Goal: Task Accomplishment & Management: Manage account settings

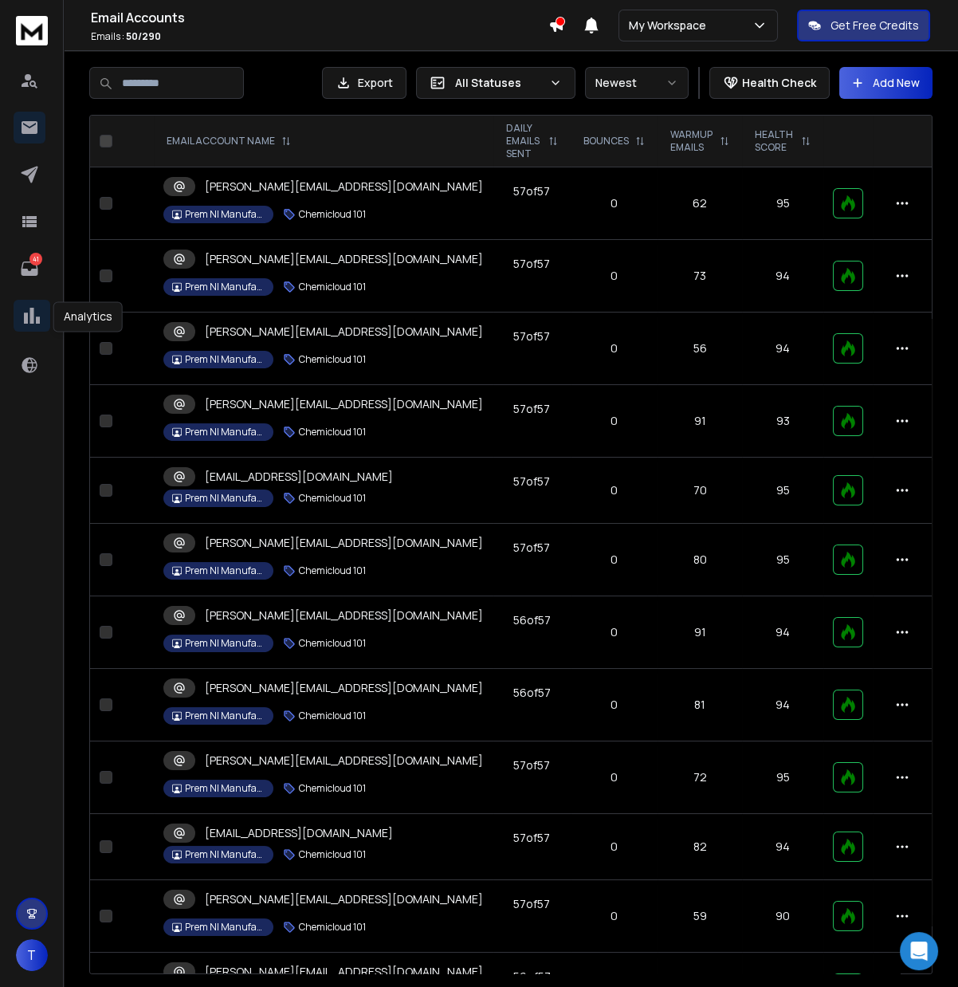
click at [32, 317] on icon at bounding box center [32, 316] width 16 height 16
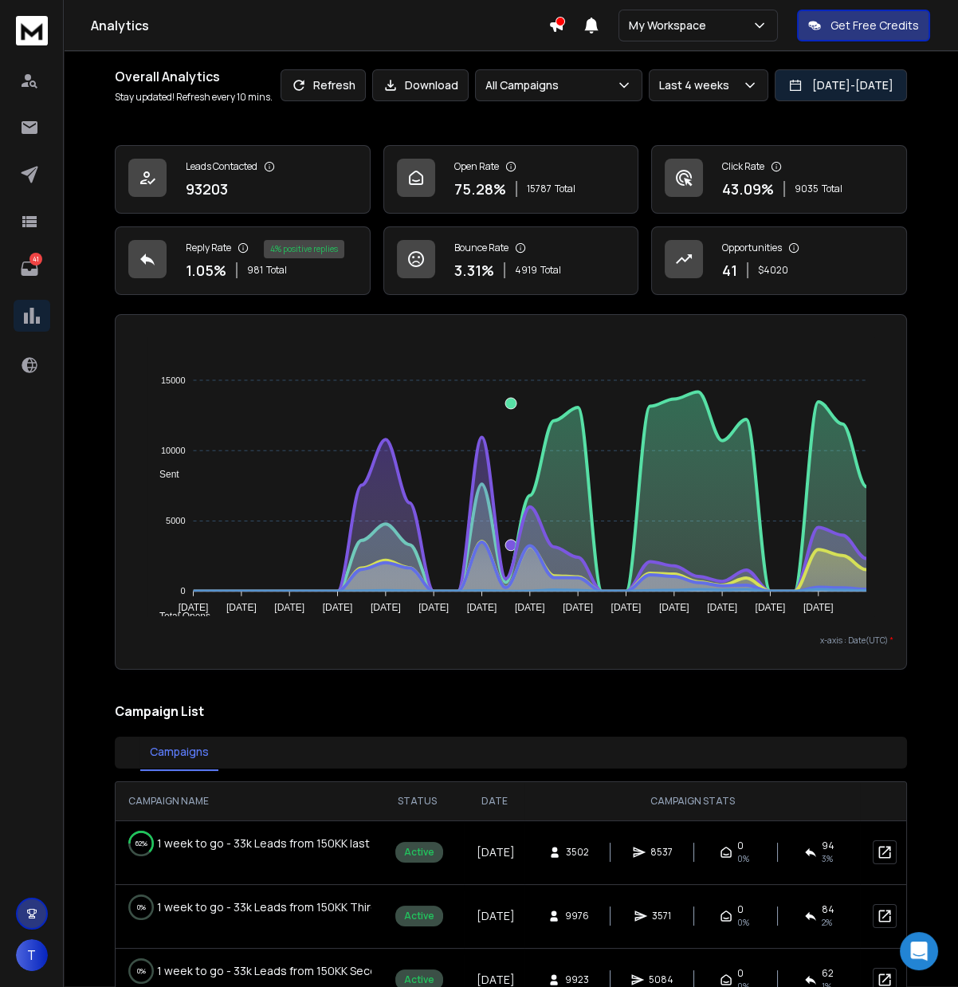
click at [796, 94] on button "[DATE] - [DATE]" at bounding box center [841, 85] width 132 height 32
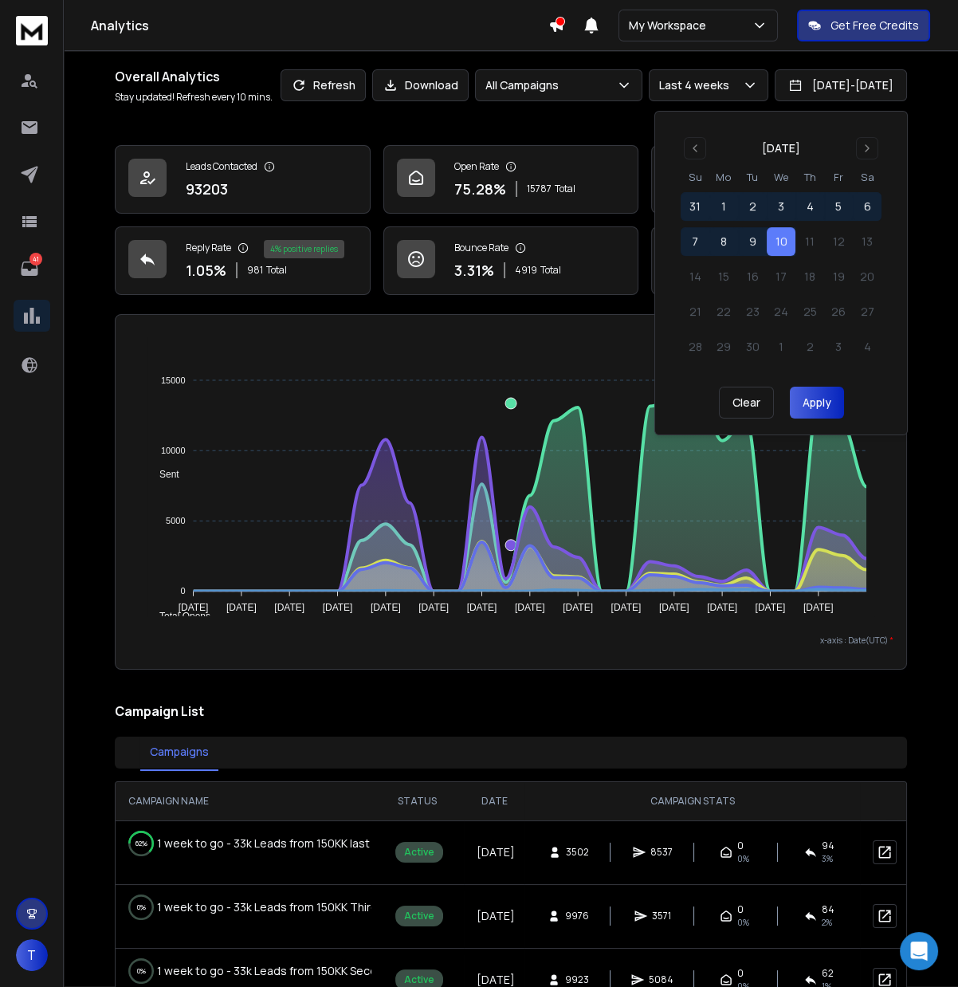
click at [776, 241] on button "10" at bounding box center [781, 241] width 29 height 29
click at [779, 241] on button "10" at bounding box center [781, 241] width 29 height 29
click at [781, 241] on button "10" at bounding box center [781, 241] width 29 height 29
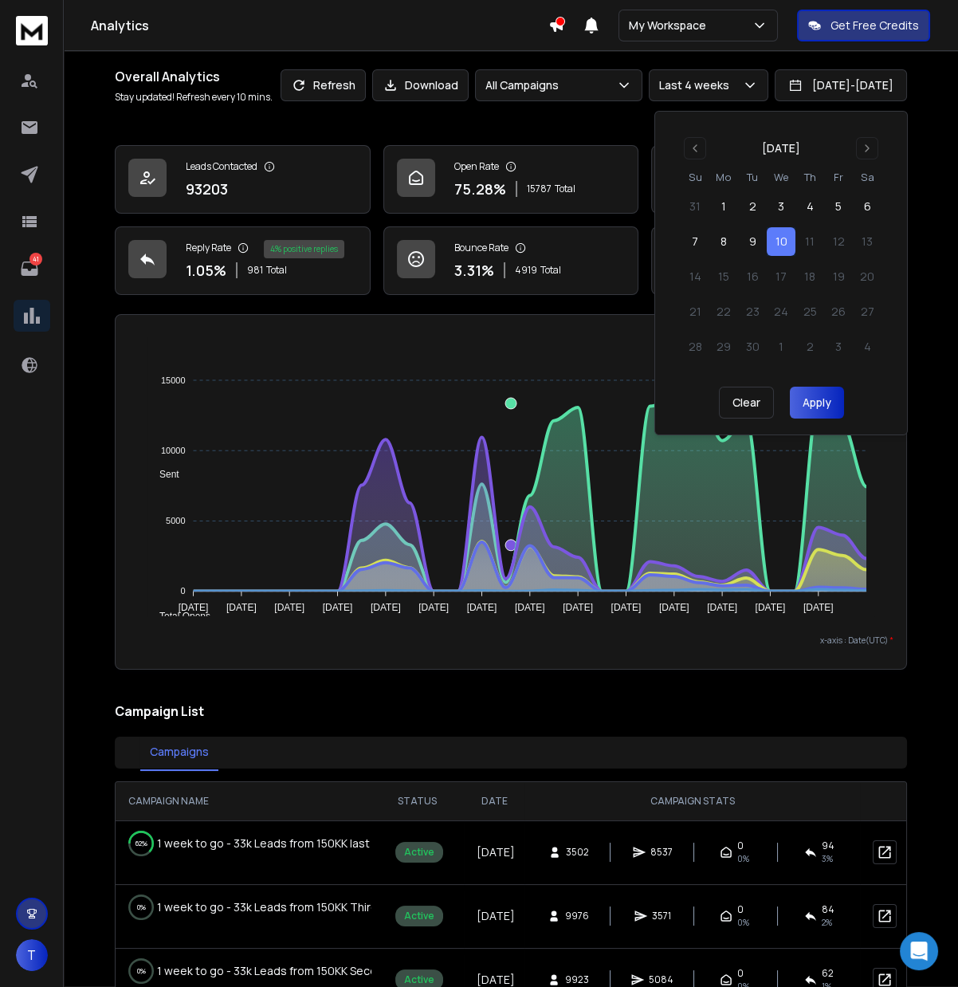
click at [813, 397] on button "Apply" at bounding box center [816, 403] width 54 height 32
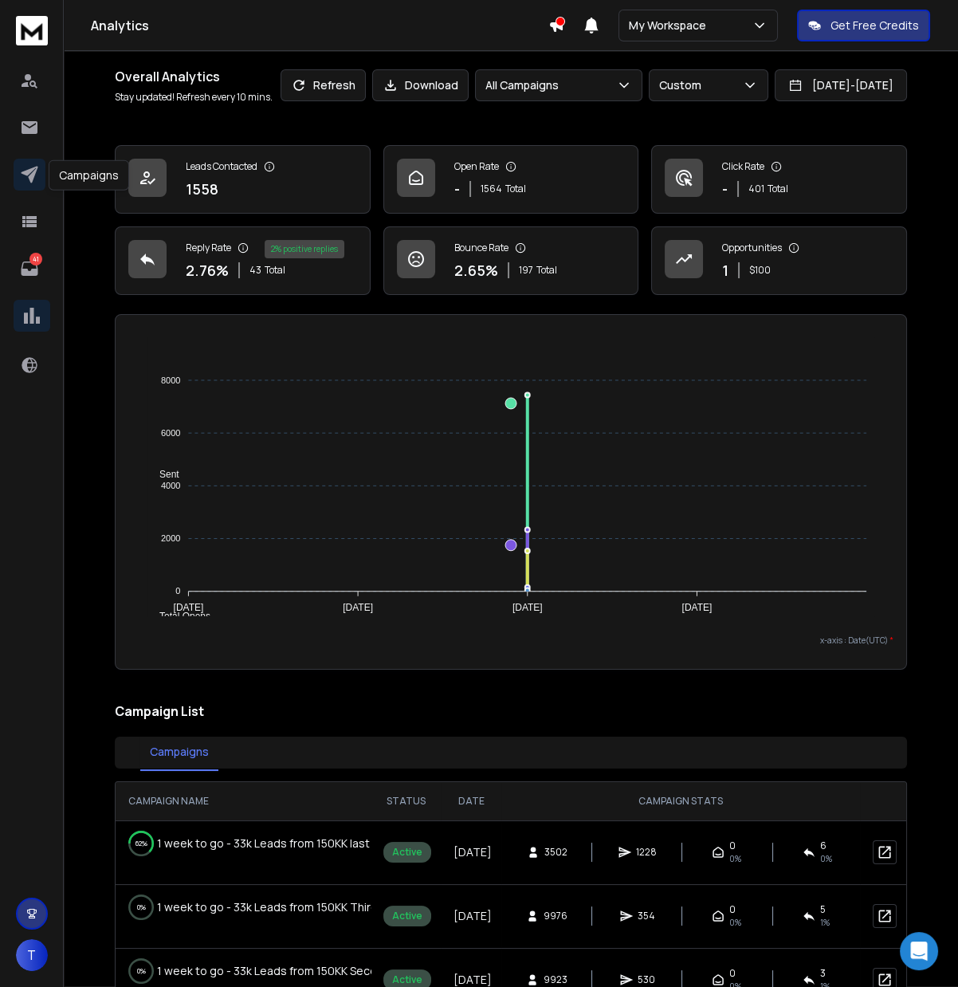
click at [27, 180] on icon at bounding box center [29, 174] width 19 height 19
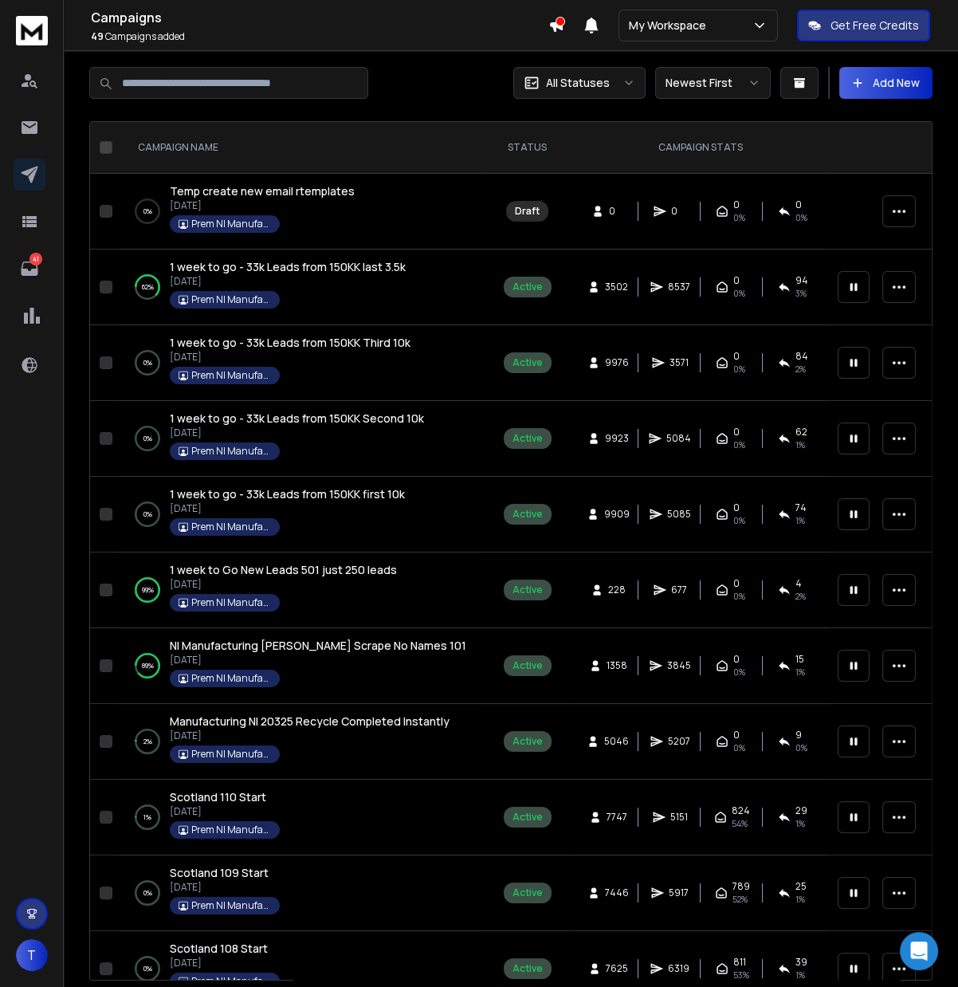
click at [214, 789] on span "Scotland 110 Start" at bounding box center [218, 796] width 96 height 15
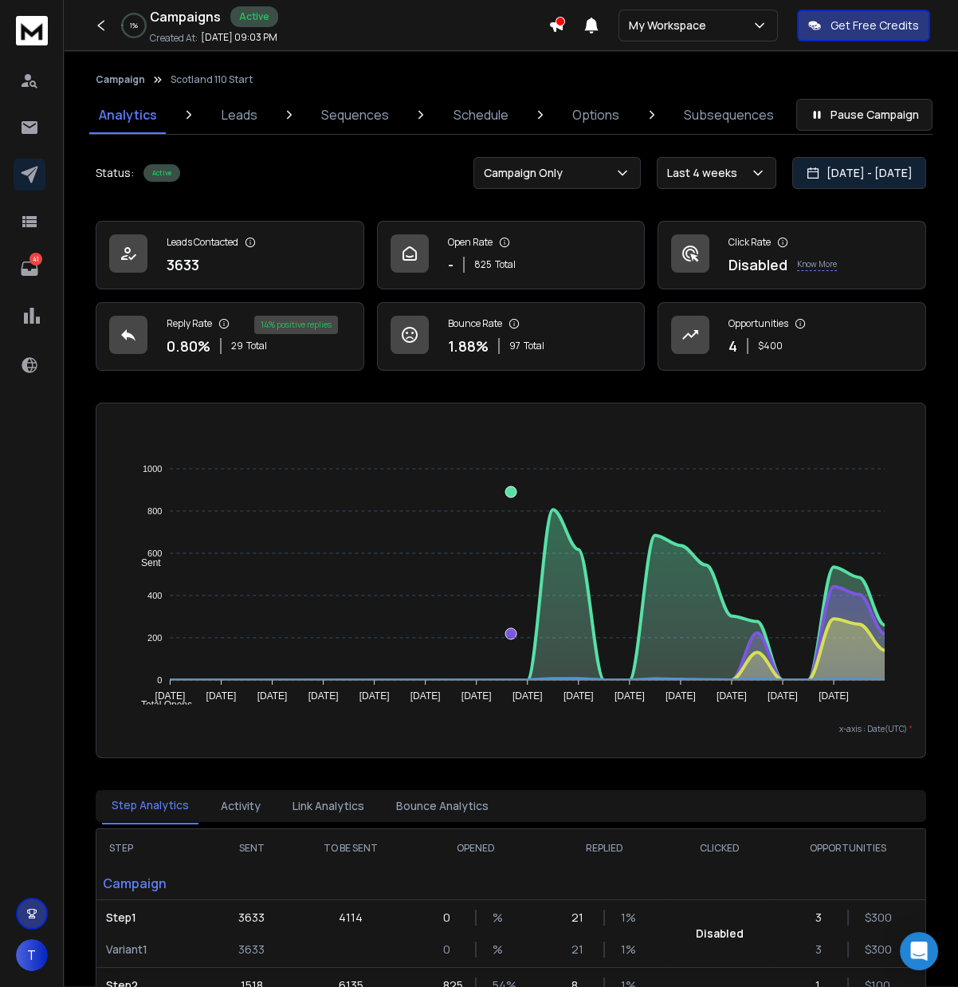
click at [804, 175] on button "[DATE] - [DATE]" at bounding box center [859, 173] width 134 height 32
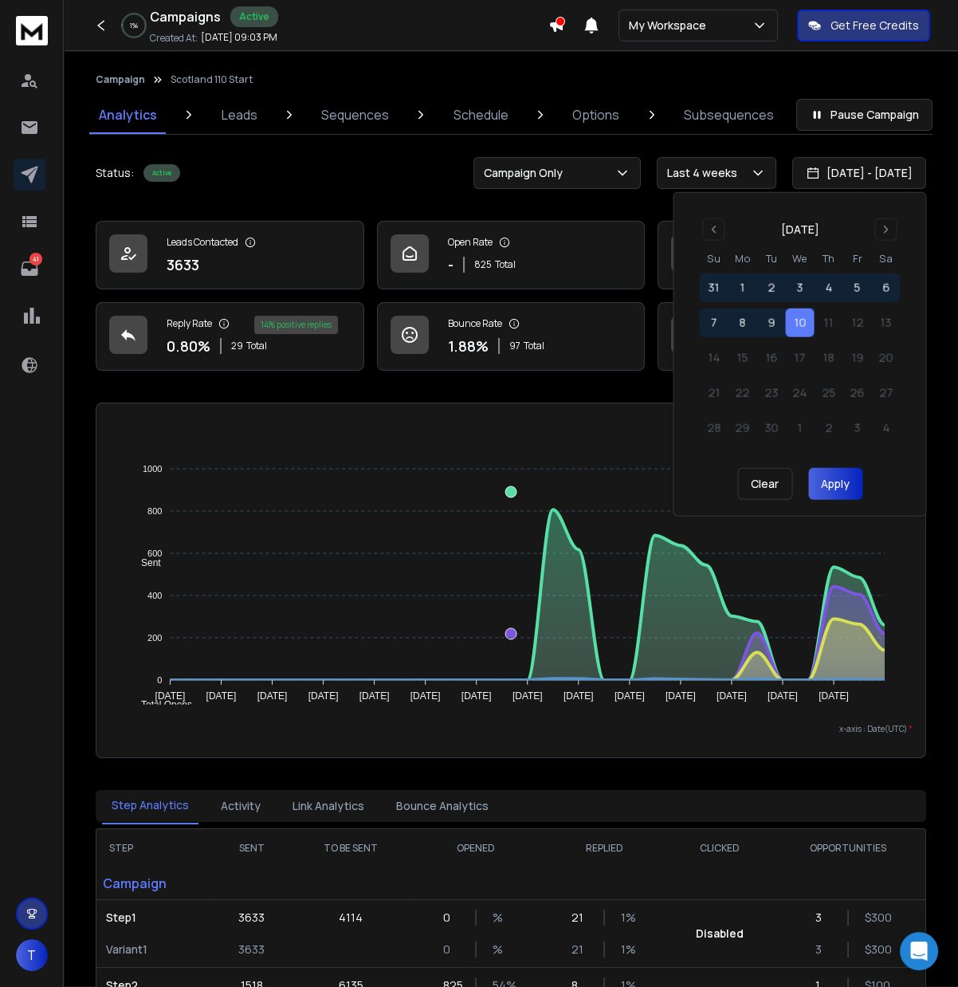
click at [805, 326] on button "10" at bounding box center [799, 323] width 29 height 29
click at [804, 321] on button "10" at bounding box center [799, 323] width 29 height 29
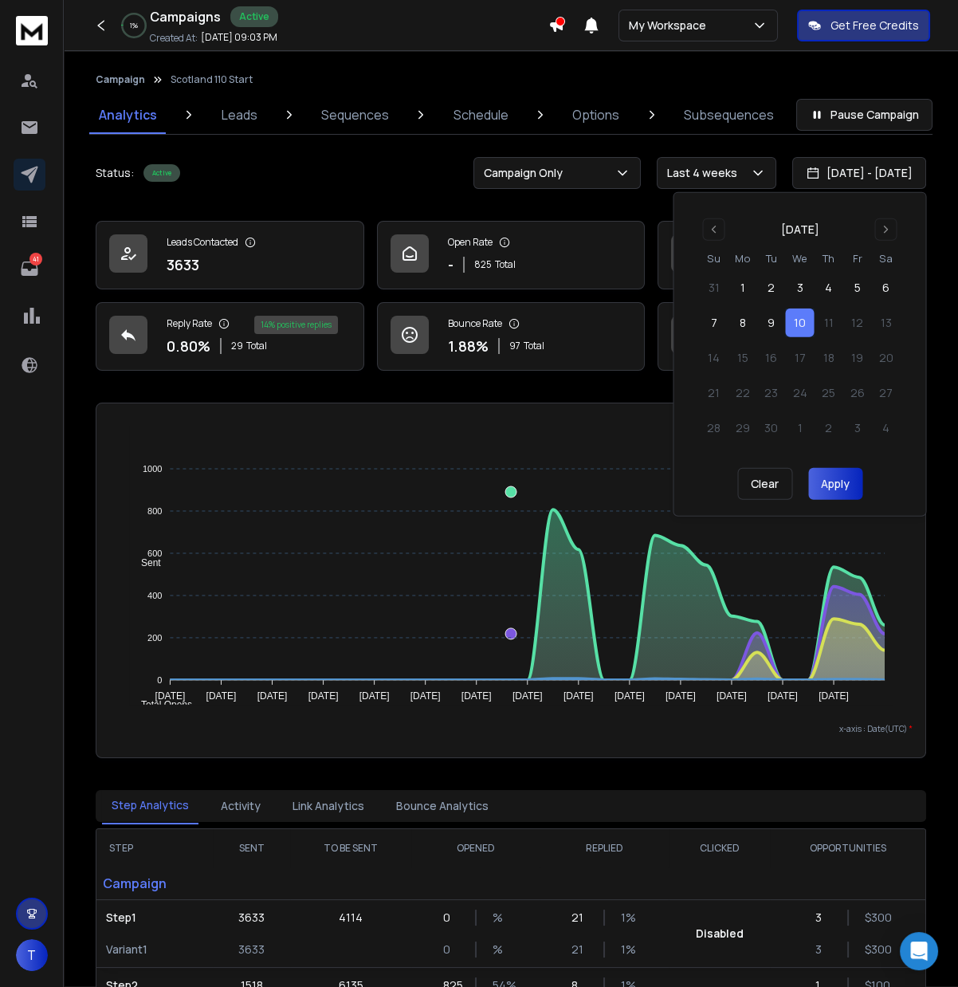
click at [828, 475] on button "Apply" at bounding box center [835, 484] width 54 height 32
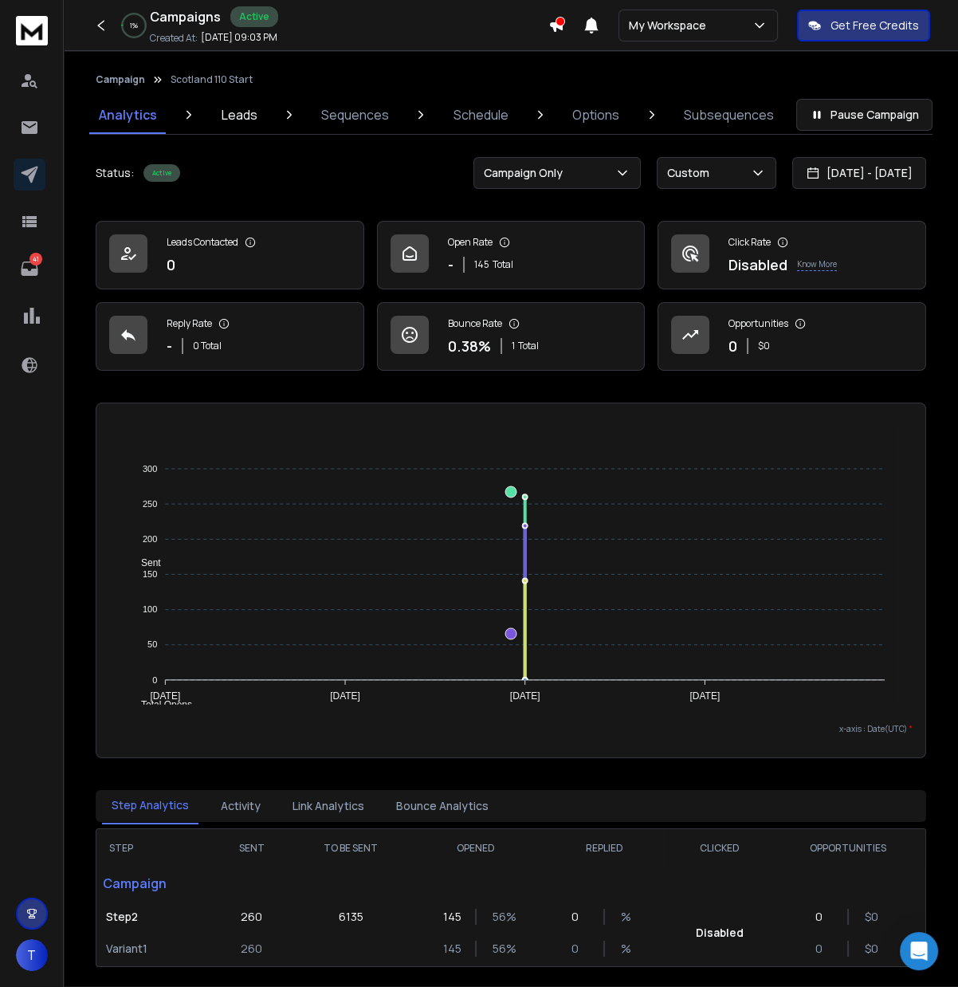
click at [238, 119] on p "Leads" at bounding box center [240, 114] width 36 height 19
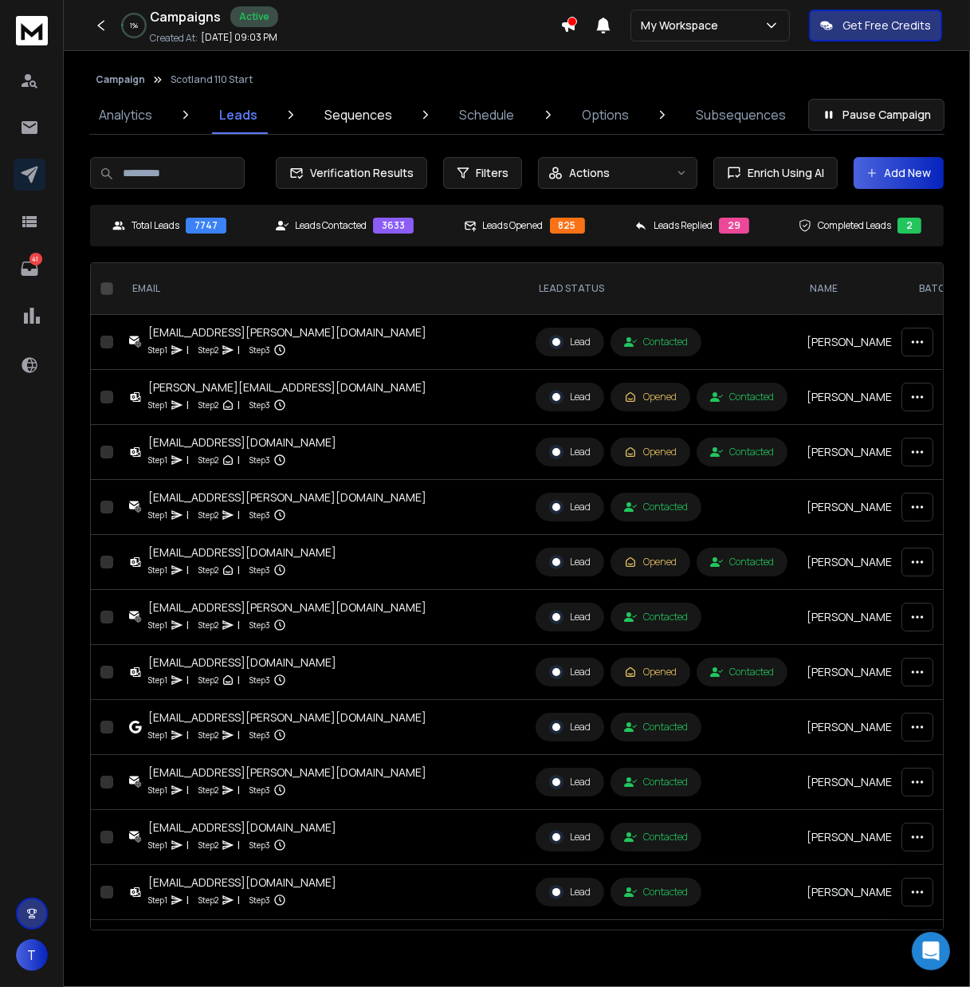
click at [370, 115] on p "Sequences" at bounding box center [358, 114] width 68 height 19
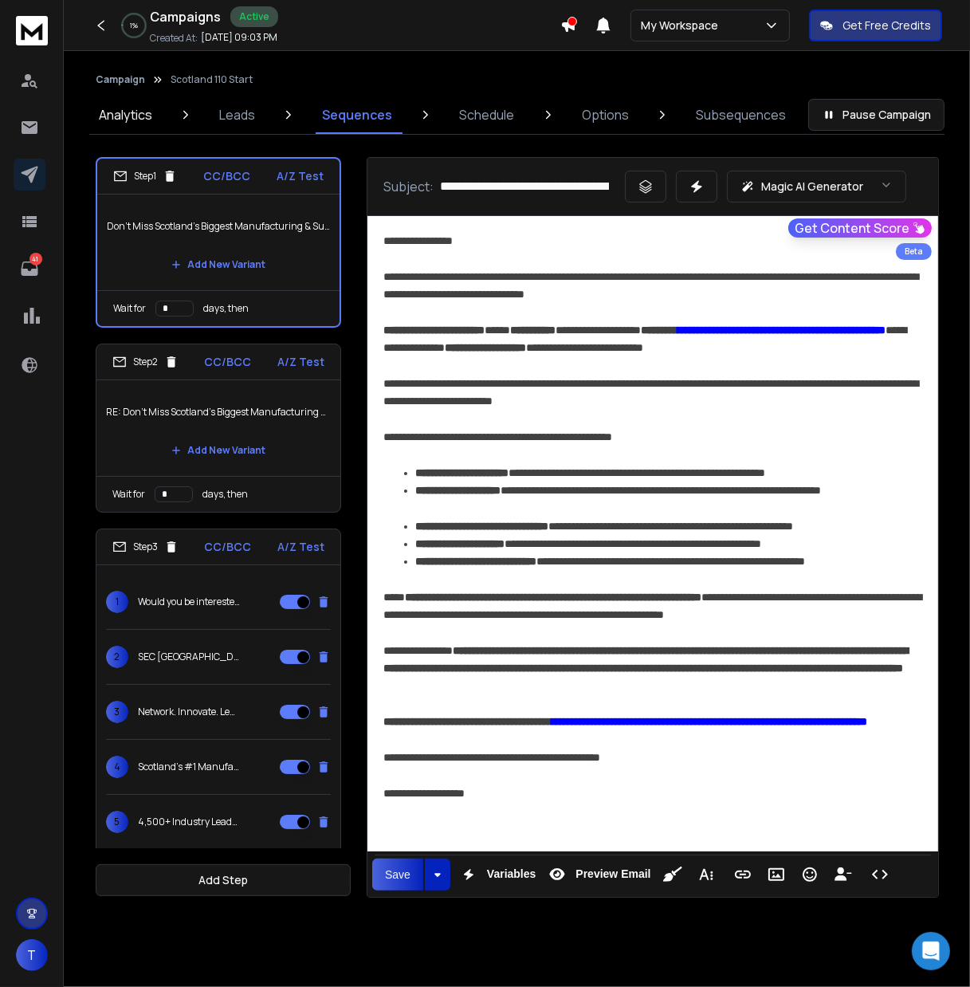
click at [127, 111] on p "Analytics" at bounding box center [125, 114] width 53 height 19
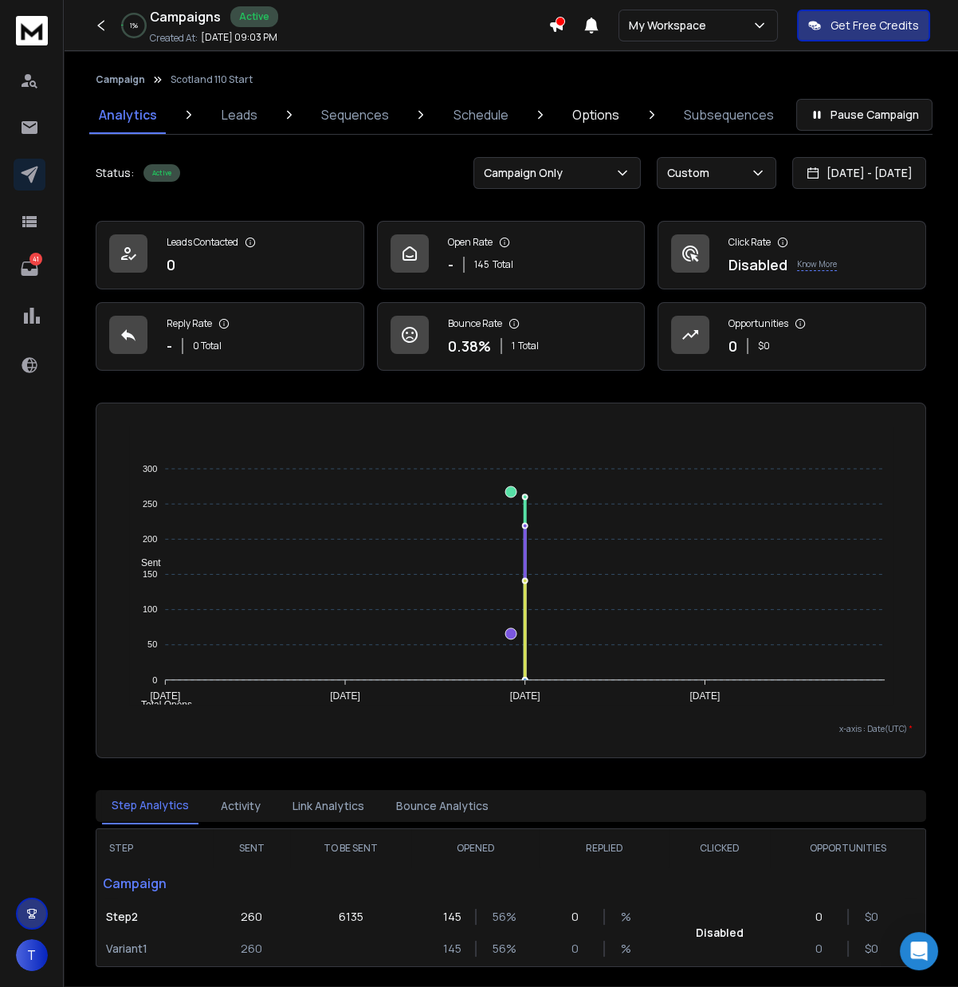
click at [599, 110] on p "Options" at bounding box center [595, 114] width 47 height 19
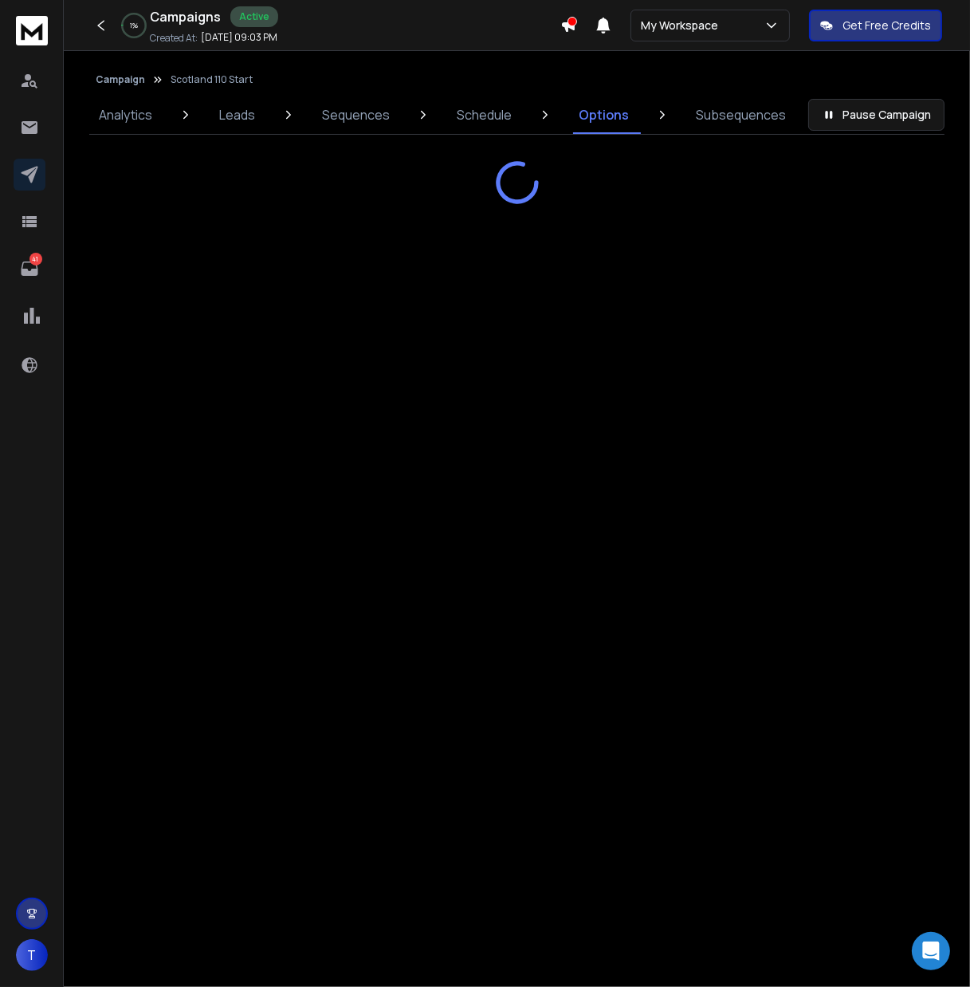
select select "*********"
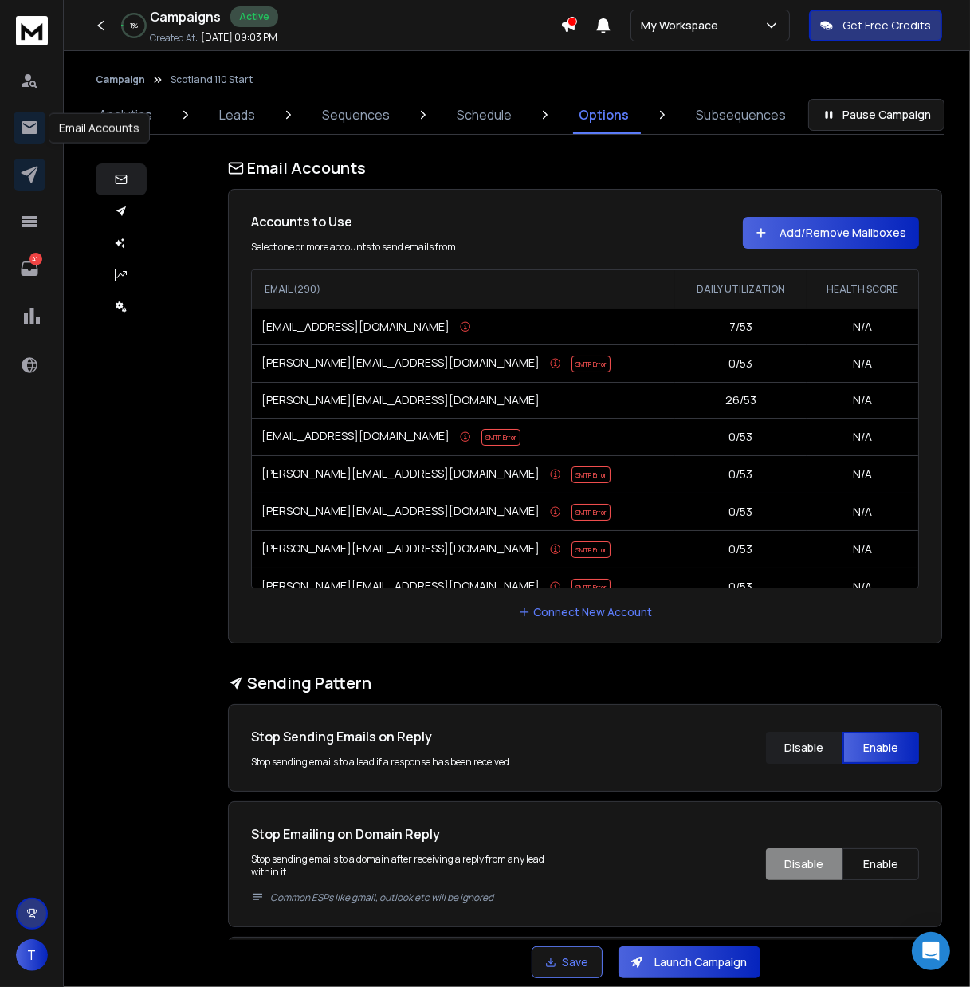
click at [26, 128] on icon at bounding box center [30, 127] width 16 height 13
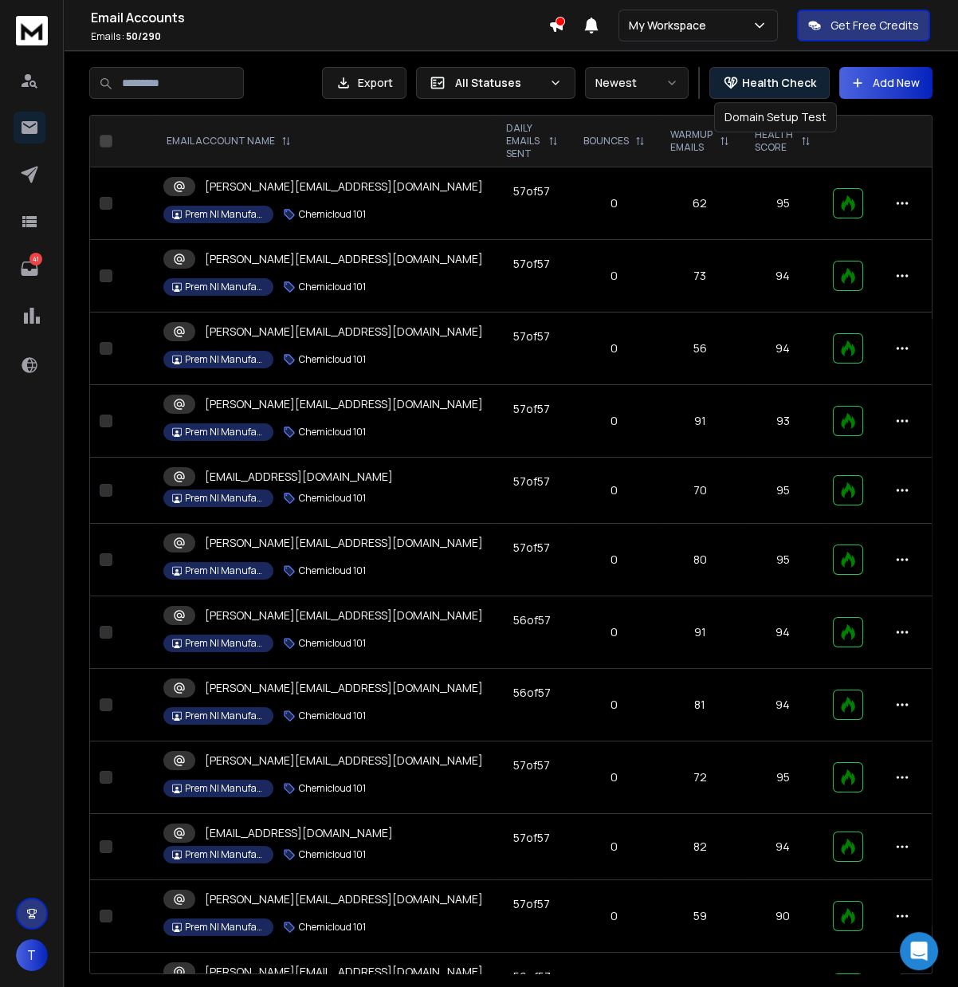
click at [781, 84] on p "Health Check" at bounding box center [779, 83] width 74 height 16
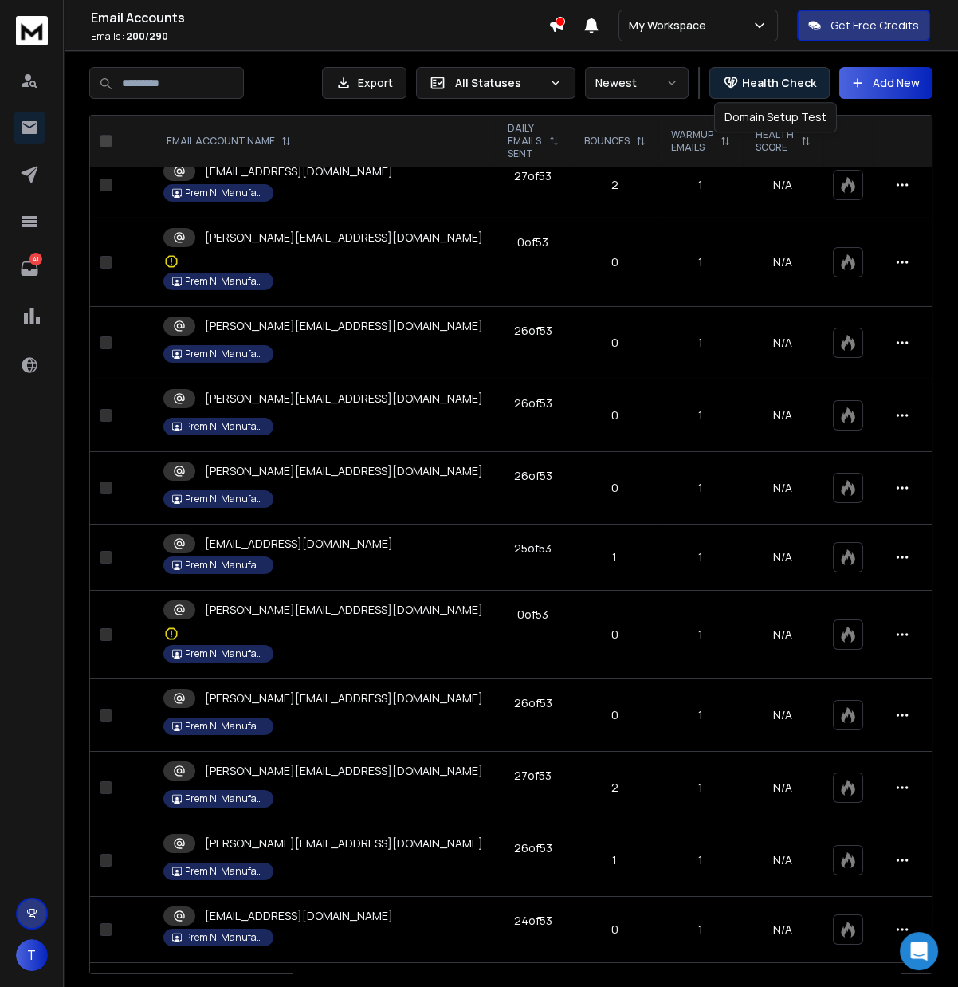
scroll to position [9527, 0]
